Goal: Transaction & Acquisition: Subscribe to service/newsletter

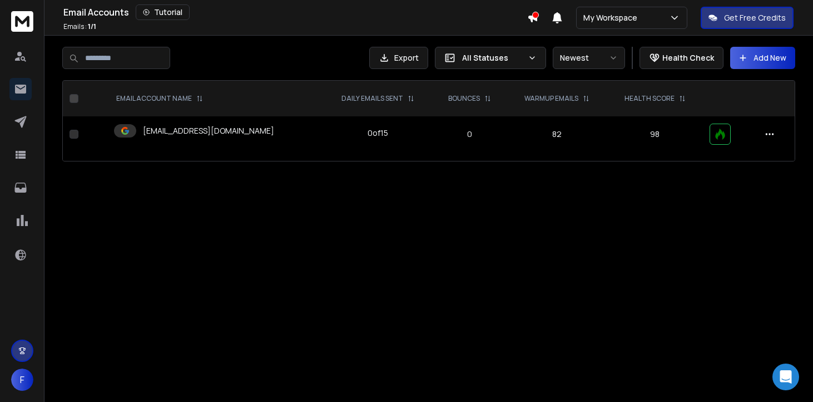
click at [761, 60] on button "Add New" at bounding box center [763, 58] width 65 height 22
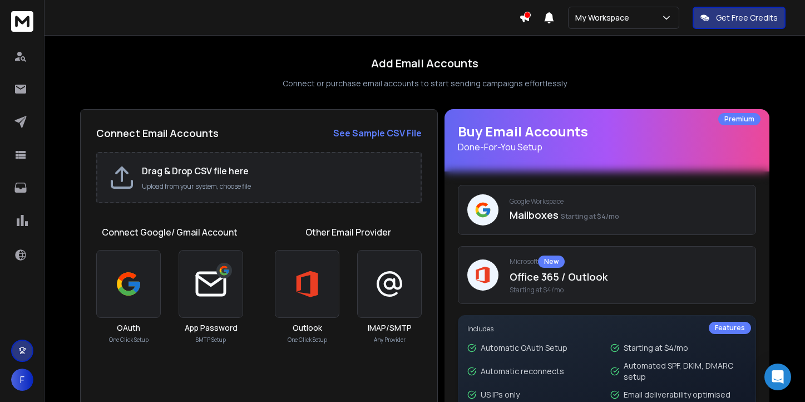
click at [134, 307] on div at bounding box center [128, 284] width 65 height 68
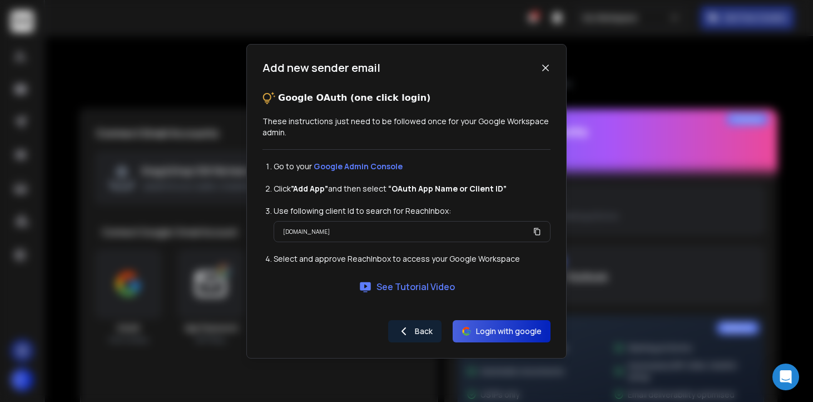
click at [432, 336] on button "Back" at bounding box center [414, 331] width 53 height 22
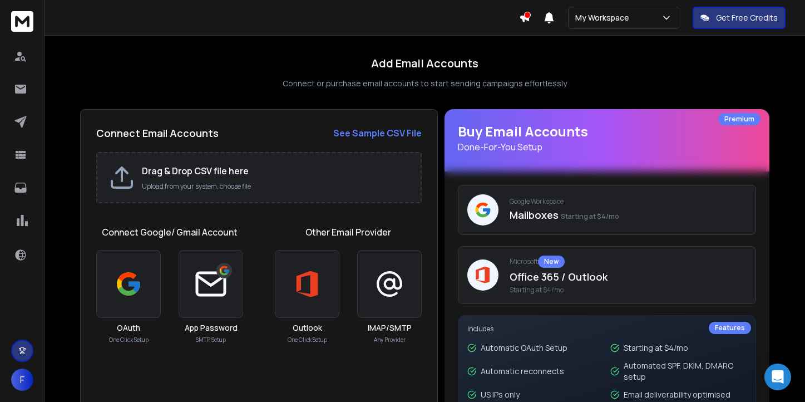
scroll to position [43, 0]
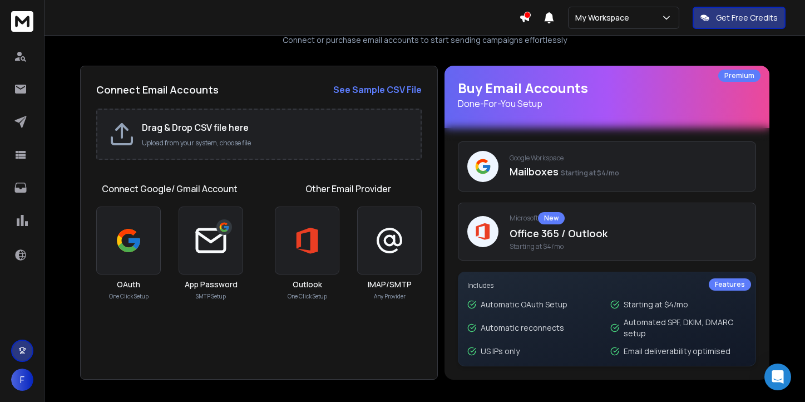
click at [561, 166] on p "Mailboxes Starting at $4/mo" at bounding box center [628, 172] width 237 height 16
